Goal: Check status: Check status

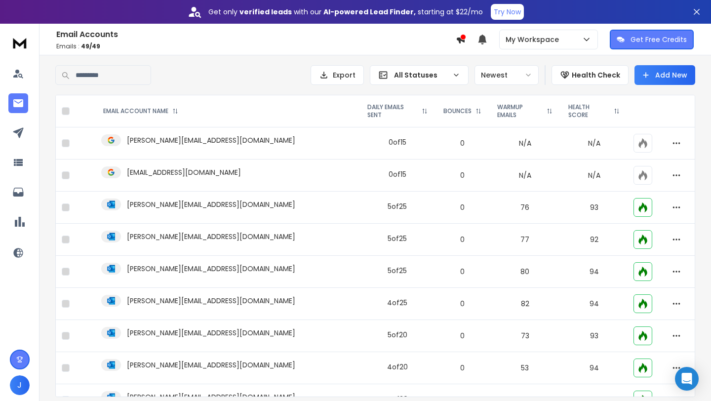
scroll to position [607, 0]
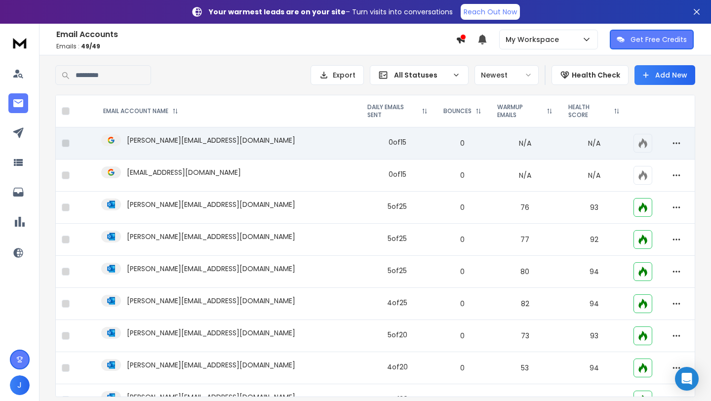
click at [140, 144] on p "[PERSON_NAME][EMAIL_ADDRESS][DOMAIN_NAME]" at bounding box center [211, 140] width 168 height 10
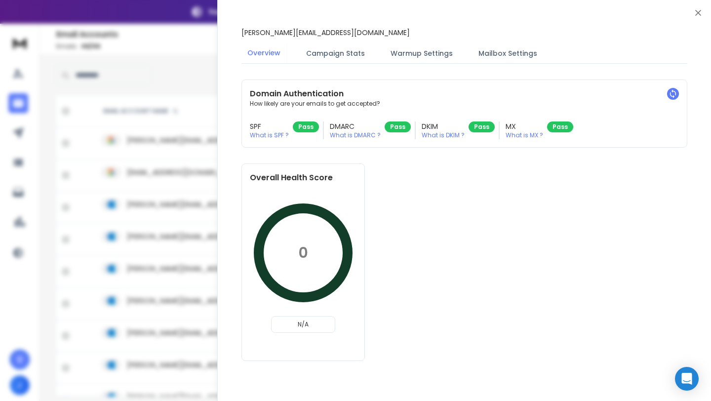
click at [345, 55] on button "Campaign Stats" at bounding box center [335, 53] width 71 height 22
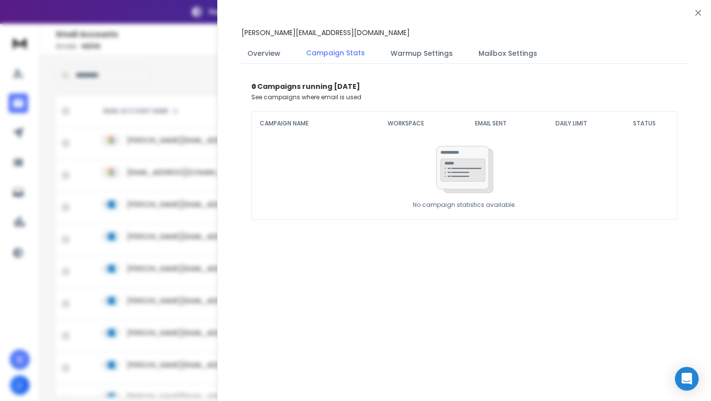
click at [510, 52] on button "Mailbox Settings" at bounding box center [508, 53] width 71 height 22
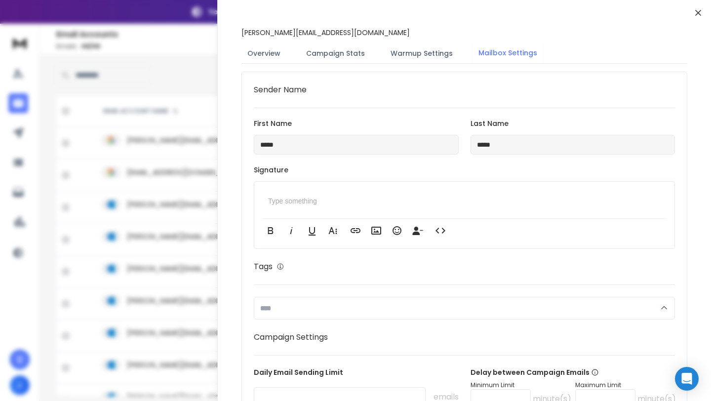
click at [696, 12] on icon "button" at bounding box center [698, 12] width 5 height 5
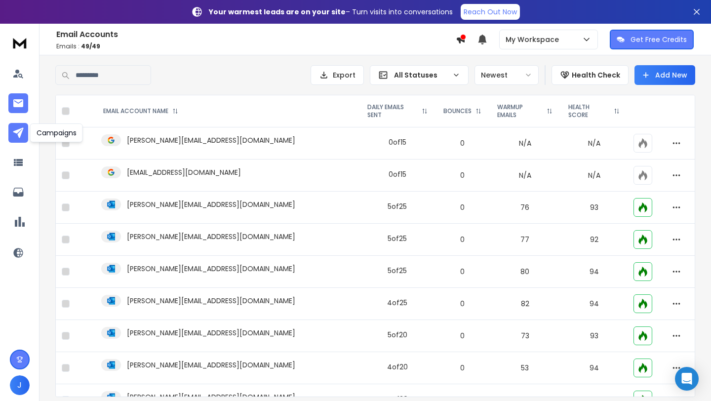
click at [17, 133] on icon at bounding box center [18, 133] width 12 height 12
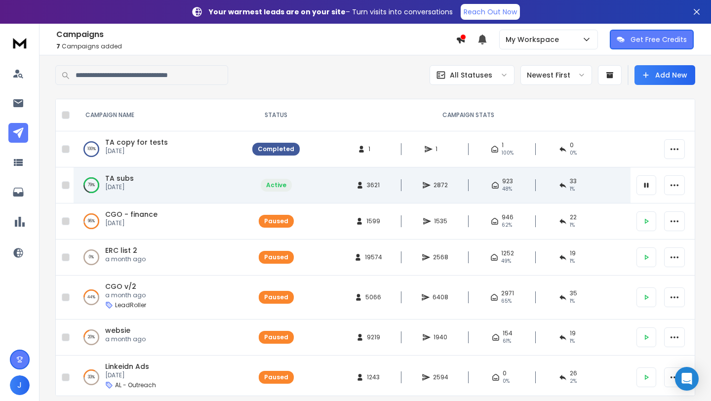
click at [151, 179] on div "79 % TA subs [DATE]" at bounding box center [159, 185] width 153 height 24
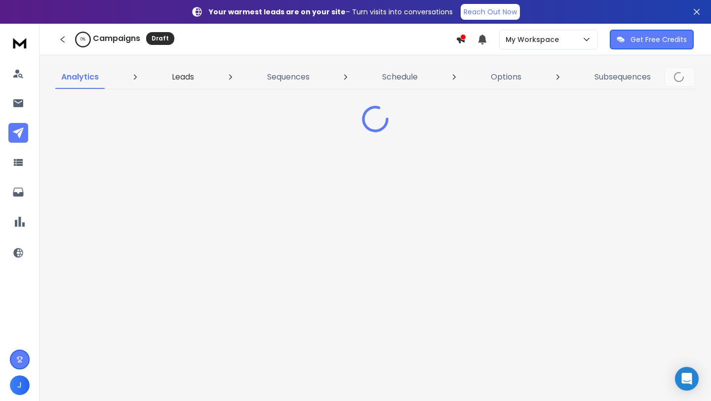
click at [178, 75] on p "Leads" at bounding box center [183, 77] width 22 height 12
